Goal: Communication & Community: Answer question/provide support

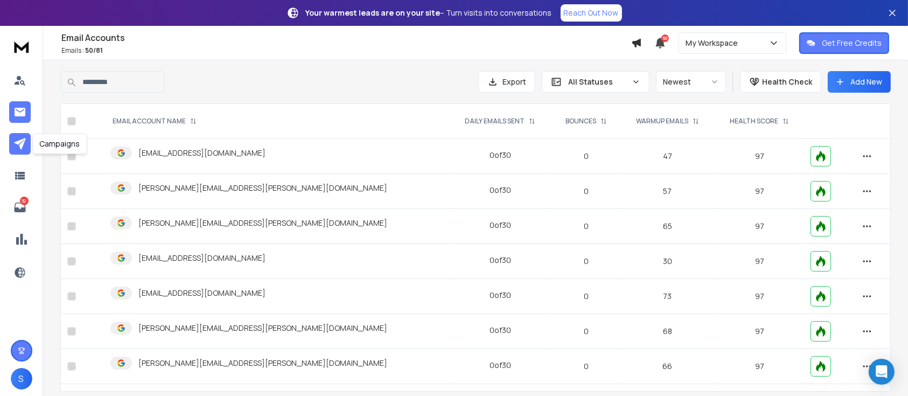
click at [16, 143] on icon at bounding box center [19, 143] width 11 height 11
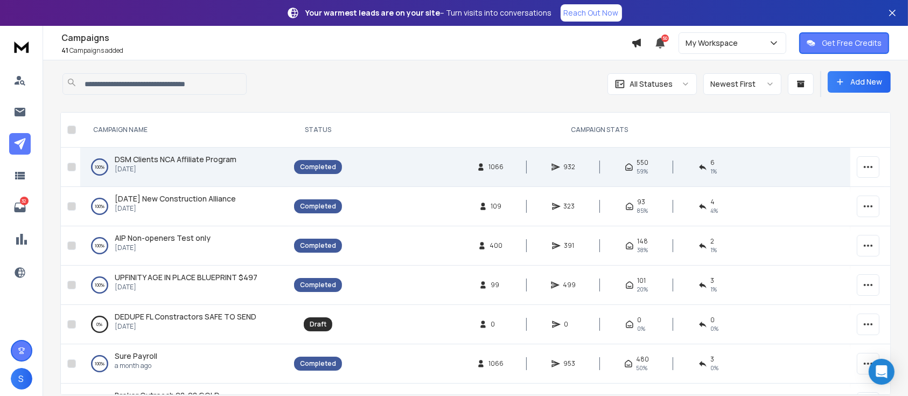
click at [134, 159] on span "DSM Clients NCA Affiliate Program" at bounding box center [176, 159] width 122 height 10
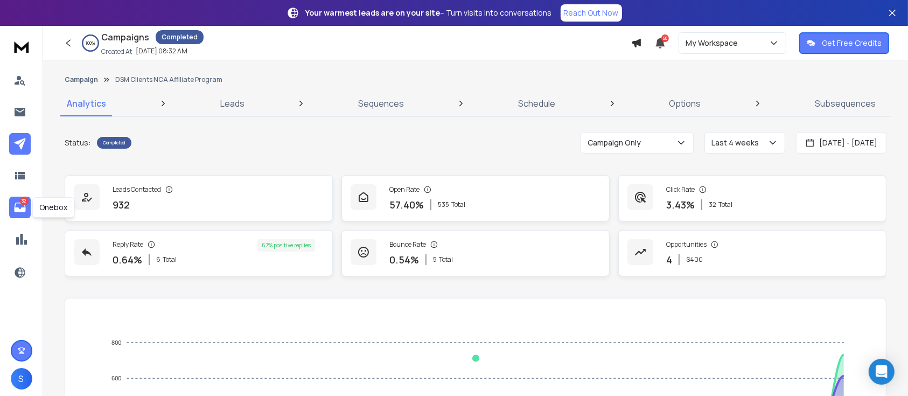
click at [22, 204] on p "32" at bounding box center [24, 201] width 9 height 9
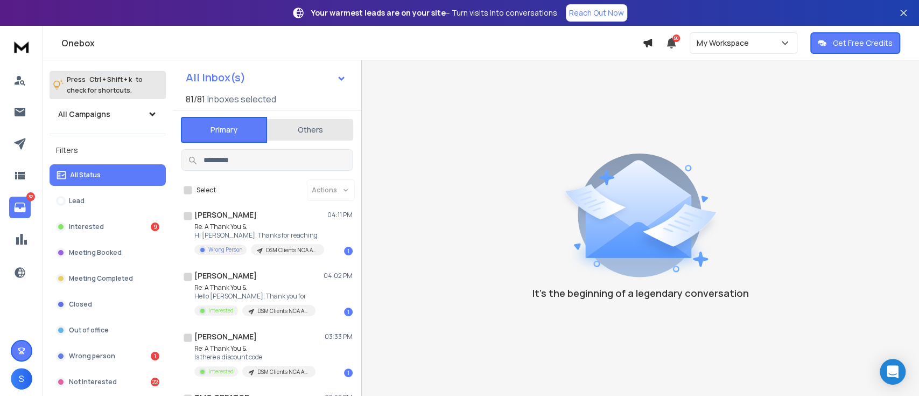
scroll to position [143, 0]
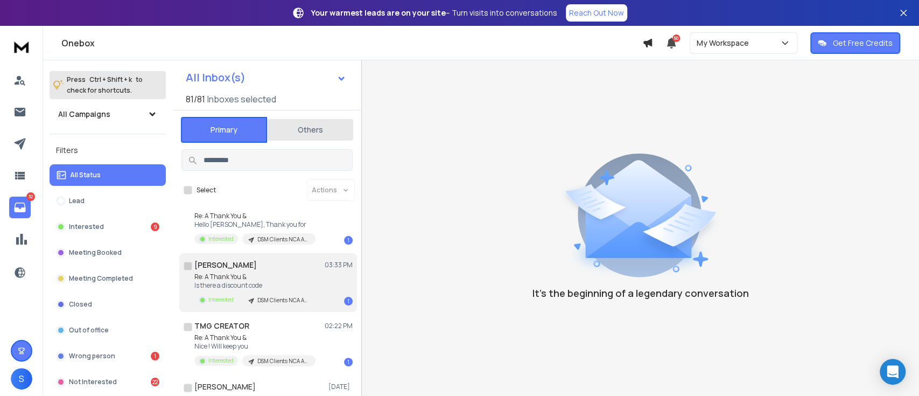
click at [225, 279] on p "Re: A Thank You &" at bounding box center [254, 277] width 121 height 9
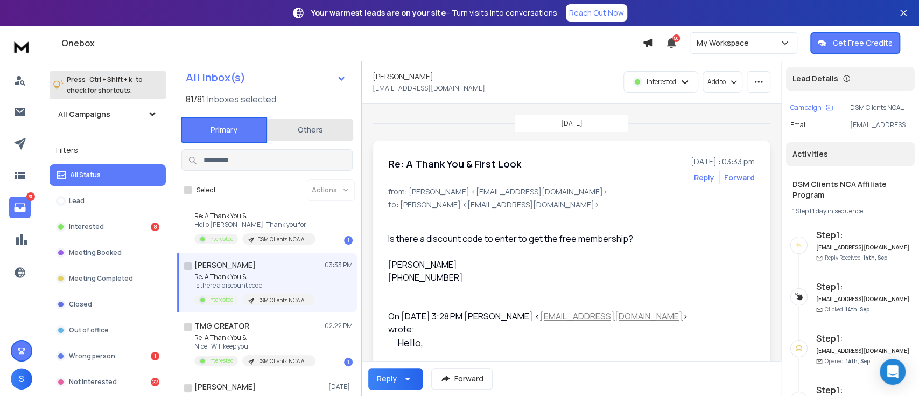
click at [391, 373] on div "Reply" at bounding box center [395, 378] width 37 height 13
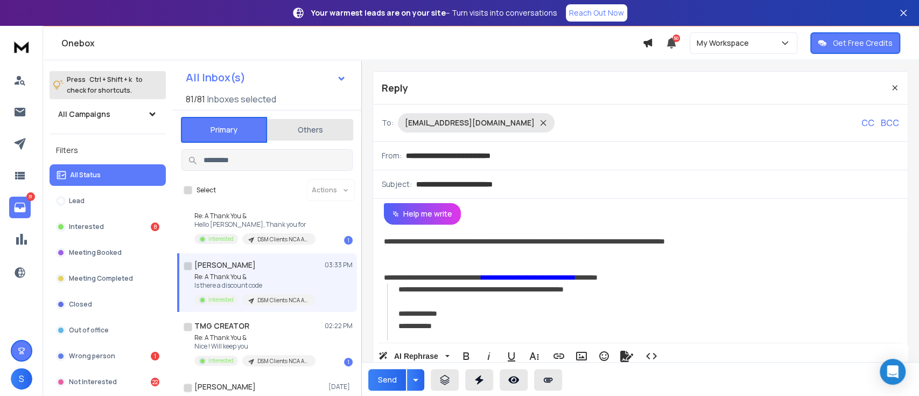
click at [380, 379] on button "Send" at bounding box center [387, 380] width 38 height 22
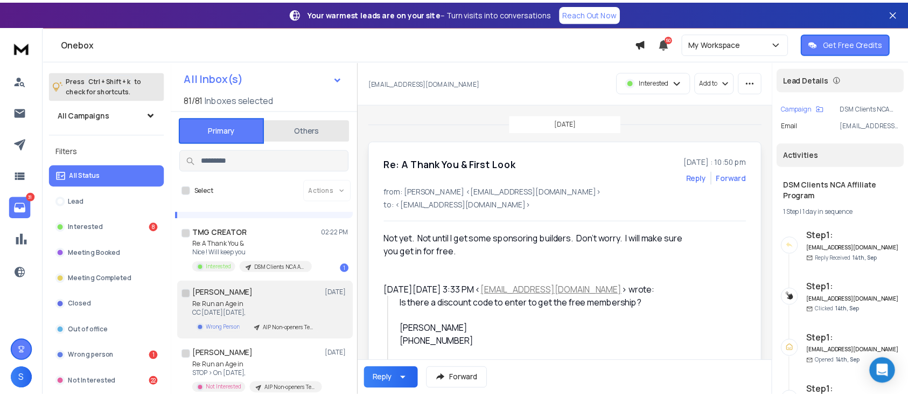
scroll to position [215, 0]
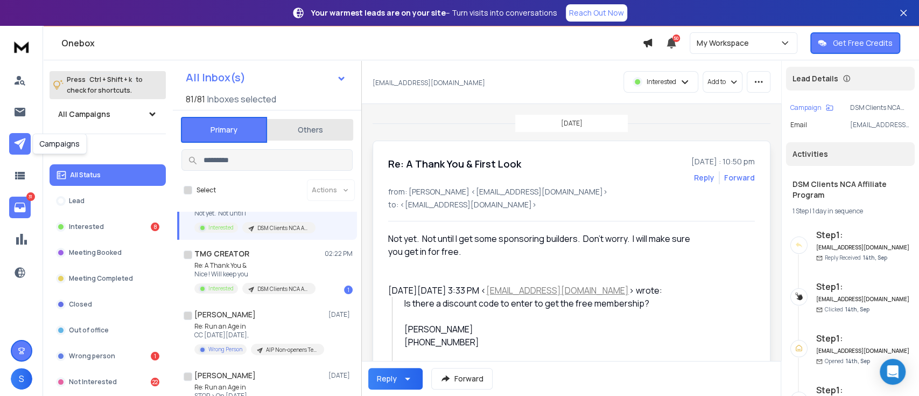
click at [13, 152] on link at bounding box center [20, 144] width 22 height 22
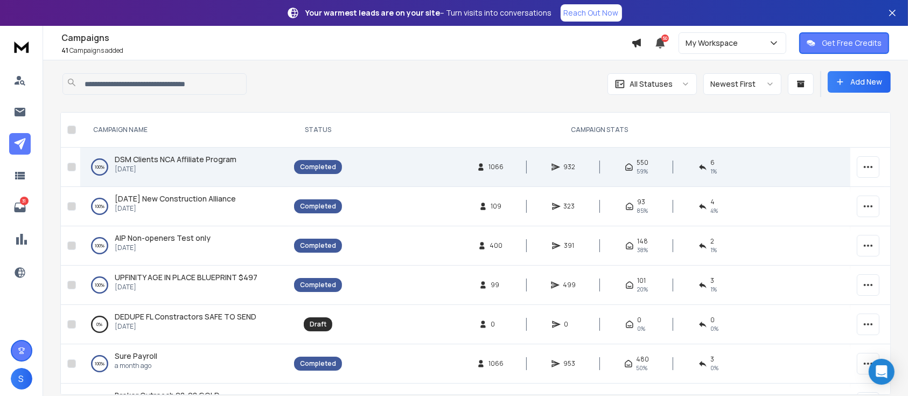
click at [139, 158] on span "DSM Clients NCA Affiliate Program" at bounding box center [176, 159] width 122 height 10
